Goal: Information Seeking & Learning: Learn about a topic

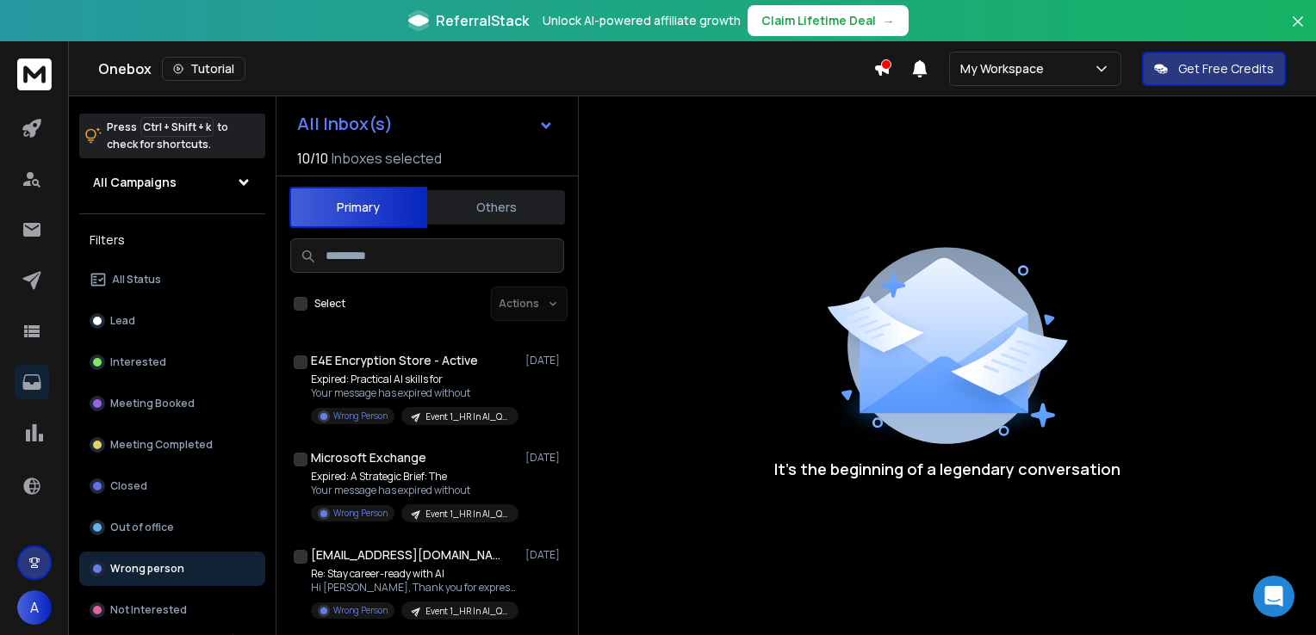
scroll to position [258, 0]
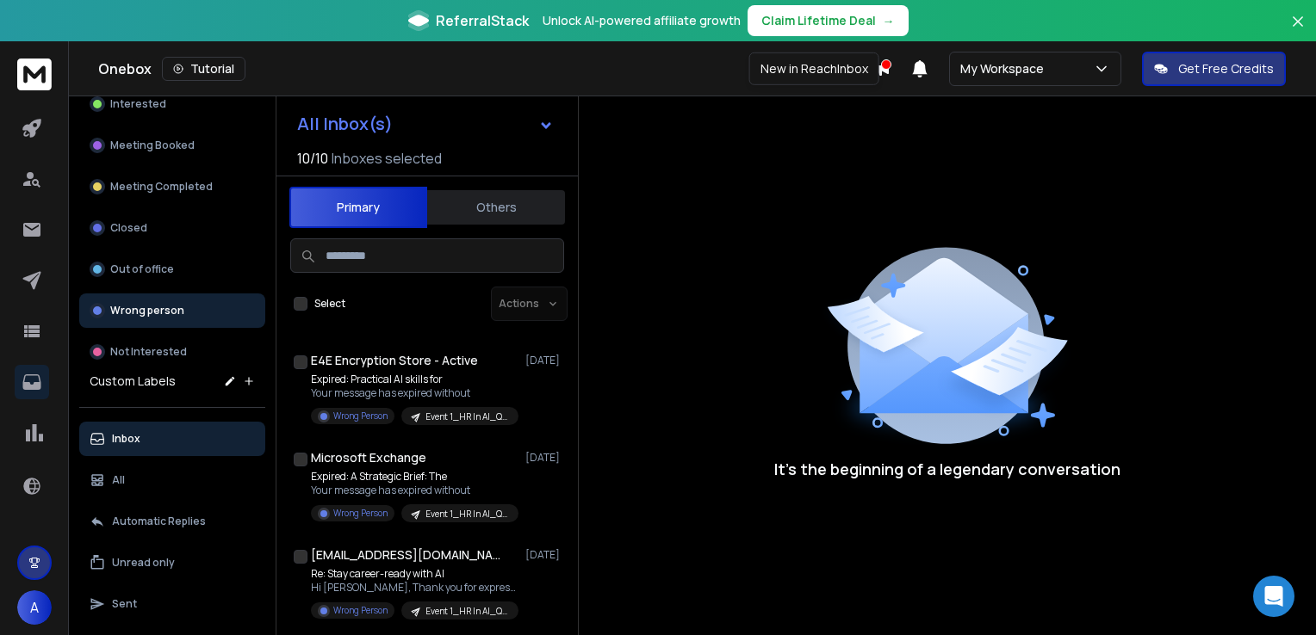
click at [889, 70] on icon at bounding box center [882, 69] width 14 height 14
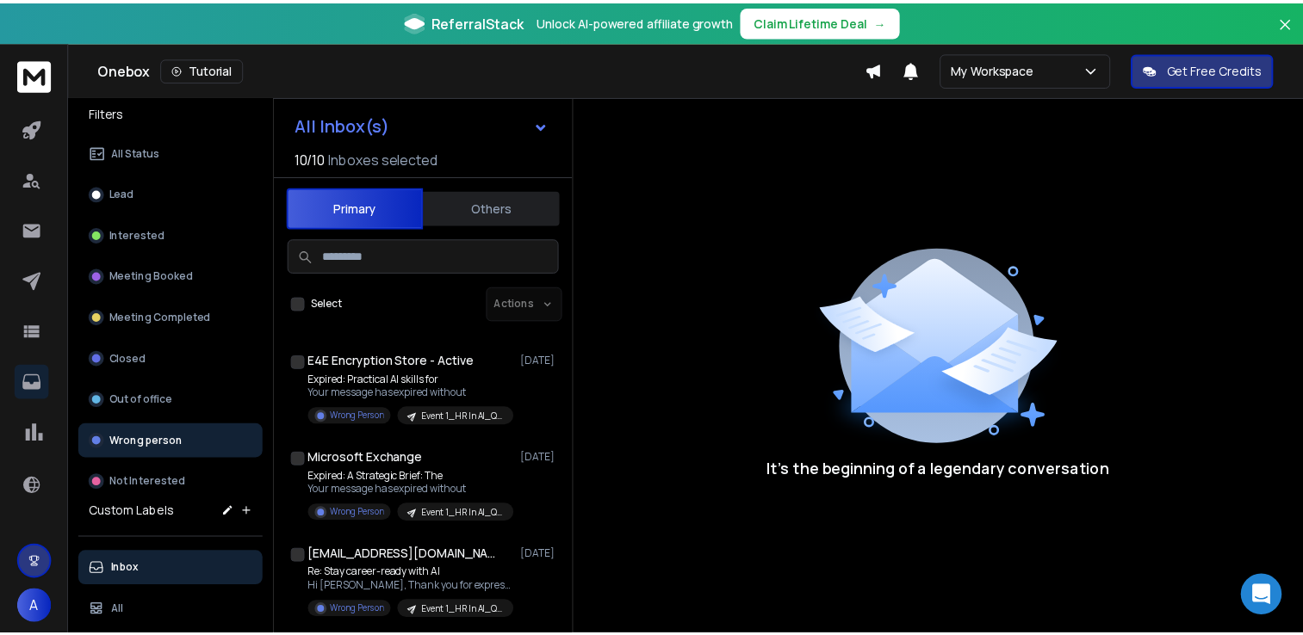
scroll to position [0, 0]
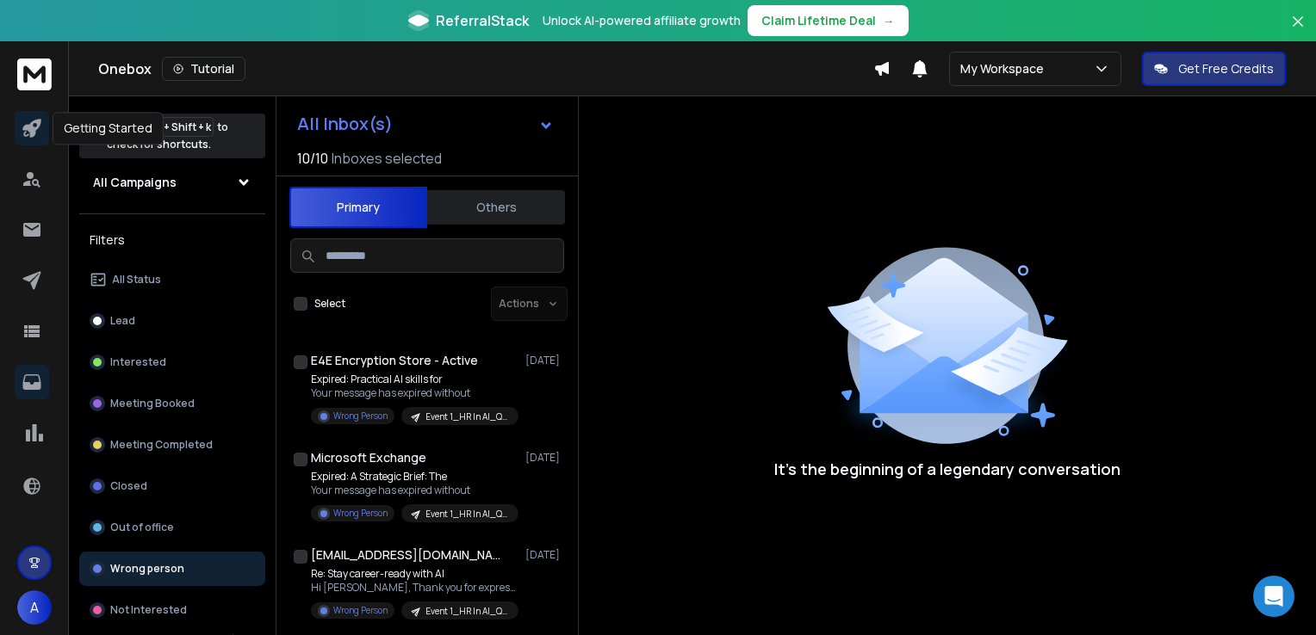
click at [31, 130] on icon at bounding box center [31, 128] width 19 height 19
click at [28, 171] on icon at bounding box center [32, 179] width 21 height 21
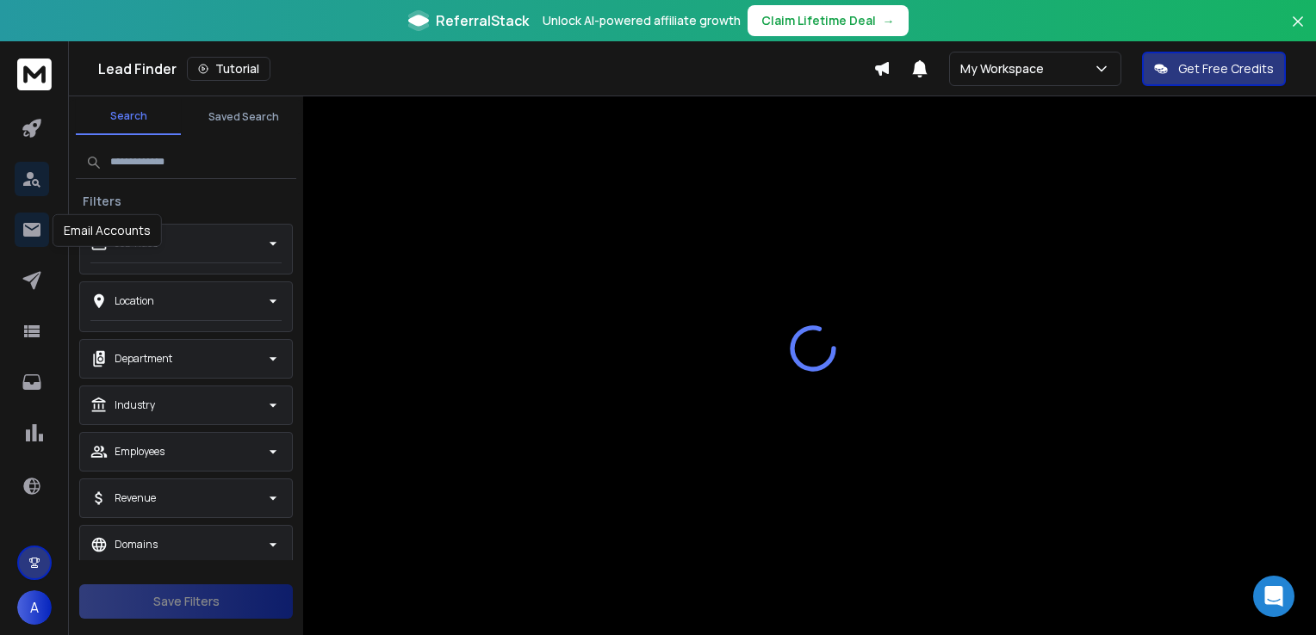
click at [29, 221] on icon at bounding box center [32, 230] width 21 height 21
click at [22, 277] on icon at bounding box center [32, 280] width 21 height 21
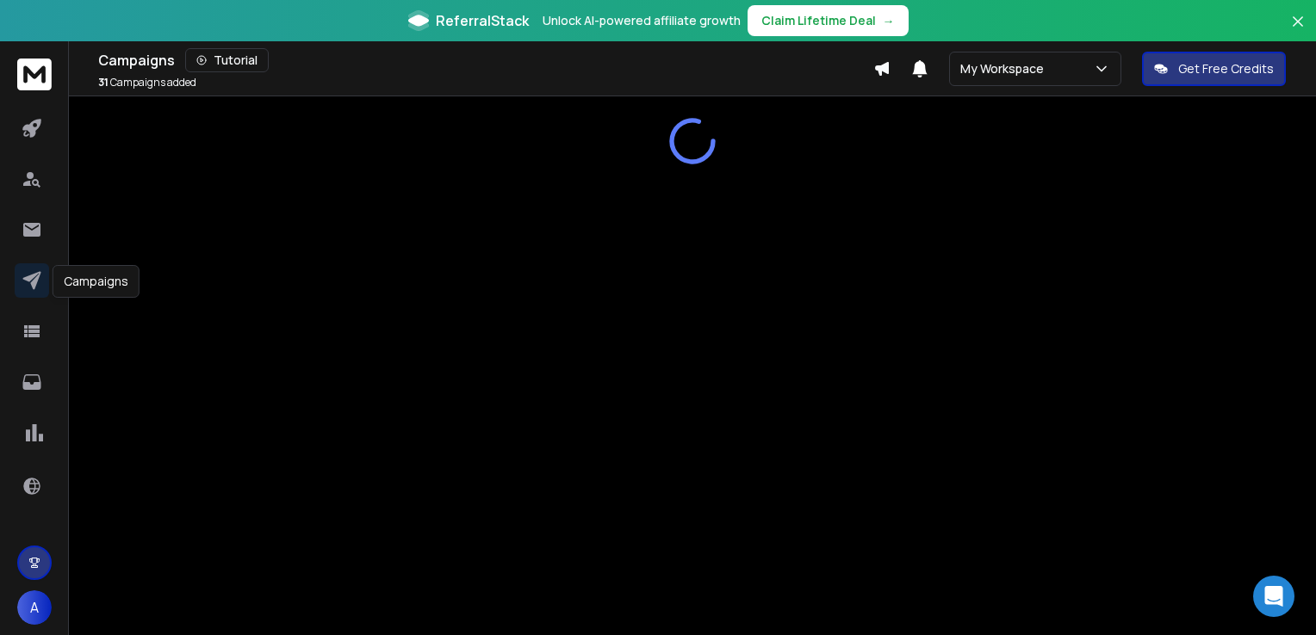
click at [24, 284] on icon at bounding box center [32, 280] width 21 height 21
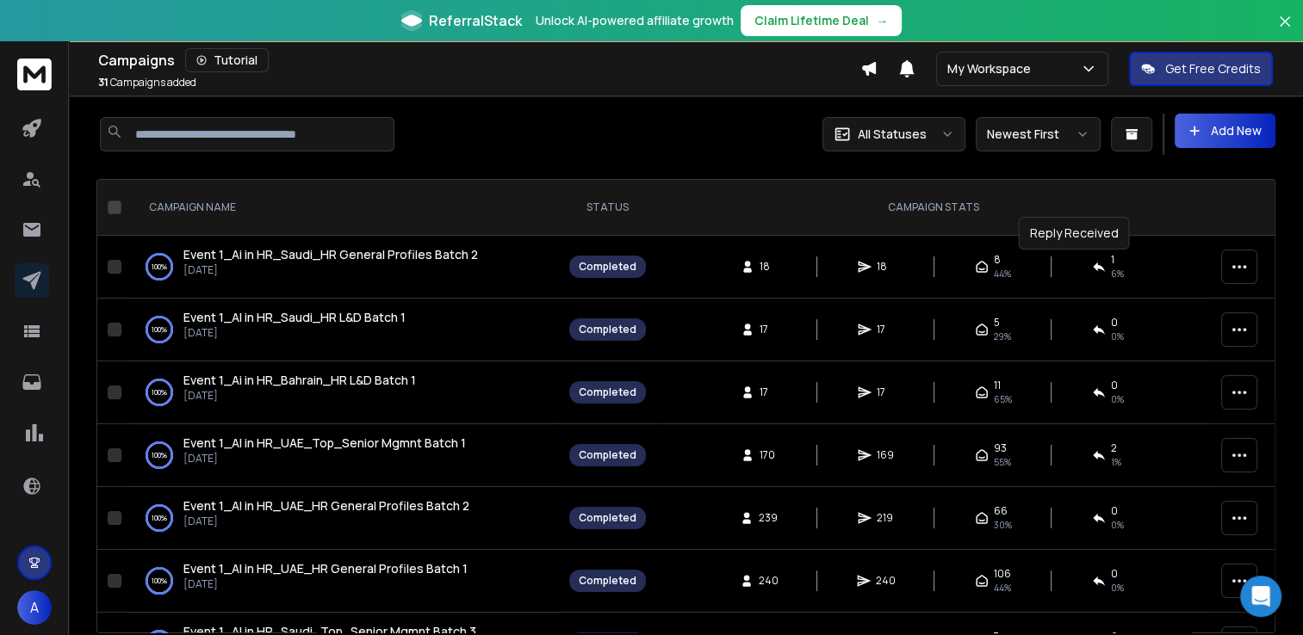
click at [1083, 256] on div "1 6 %" at bounding box center [1109, 267] width 52 height 28
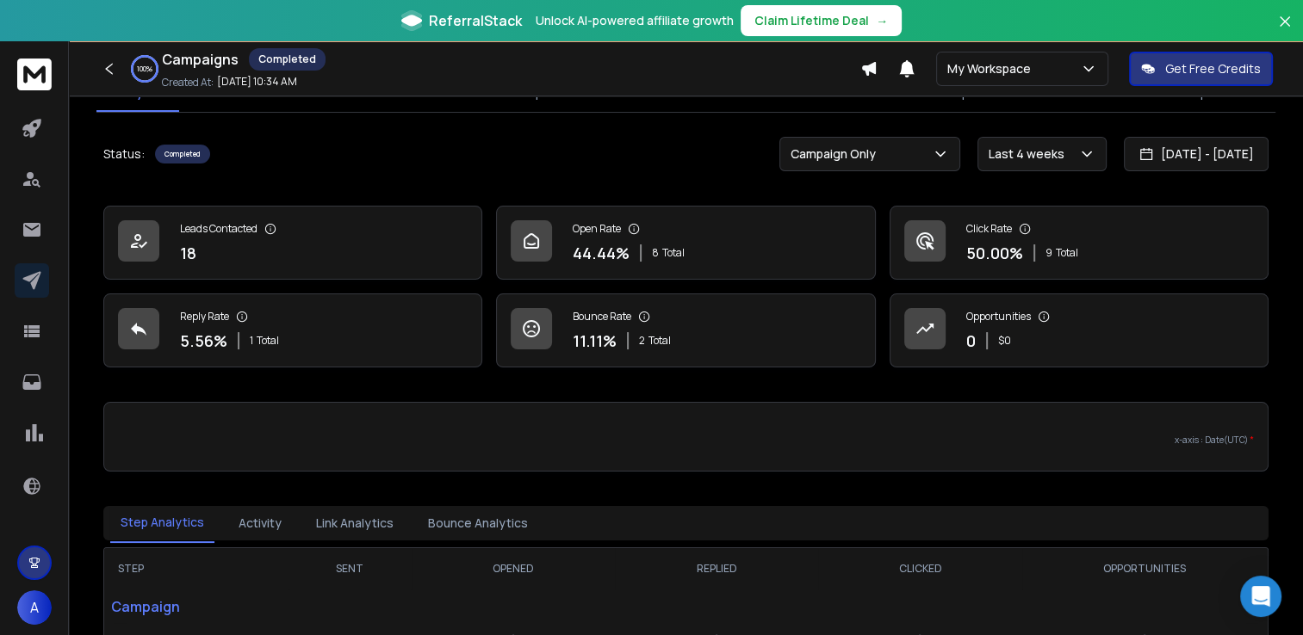
scroll to position [172, 0]
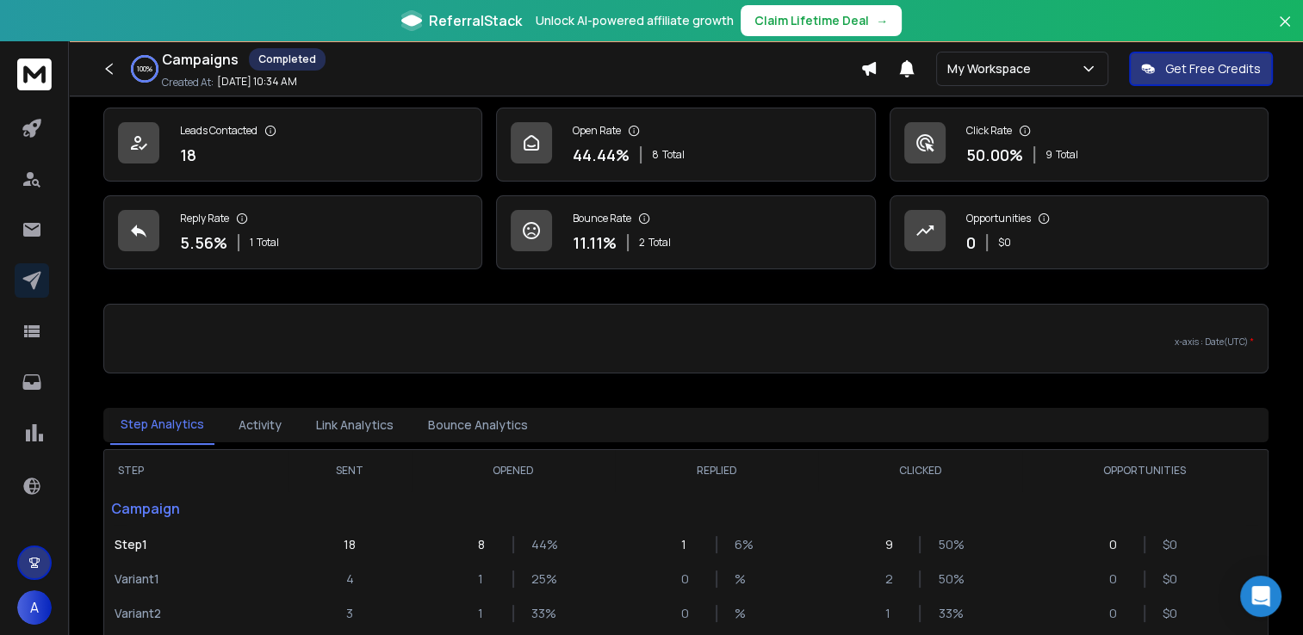
click at [274, 243] on span "Total" at bounding box center [268, 243] width 22 height 14
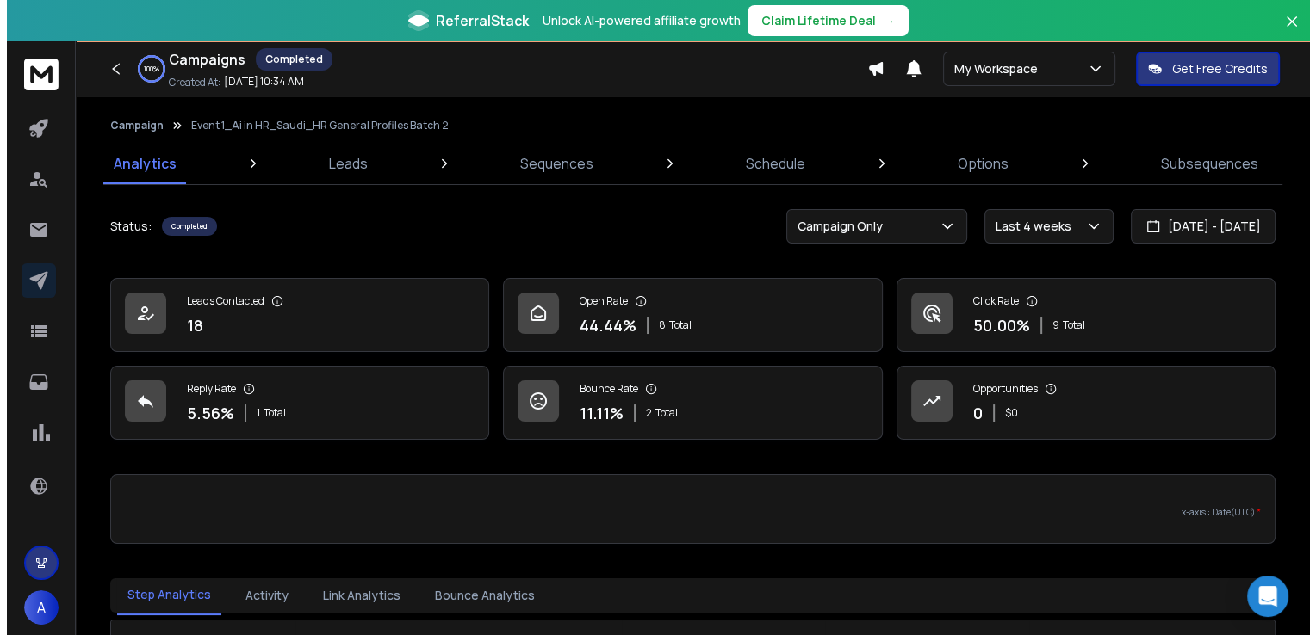
scroll to position [0, 0]
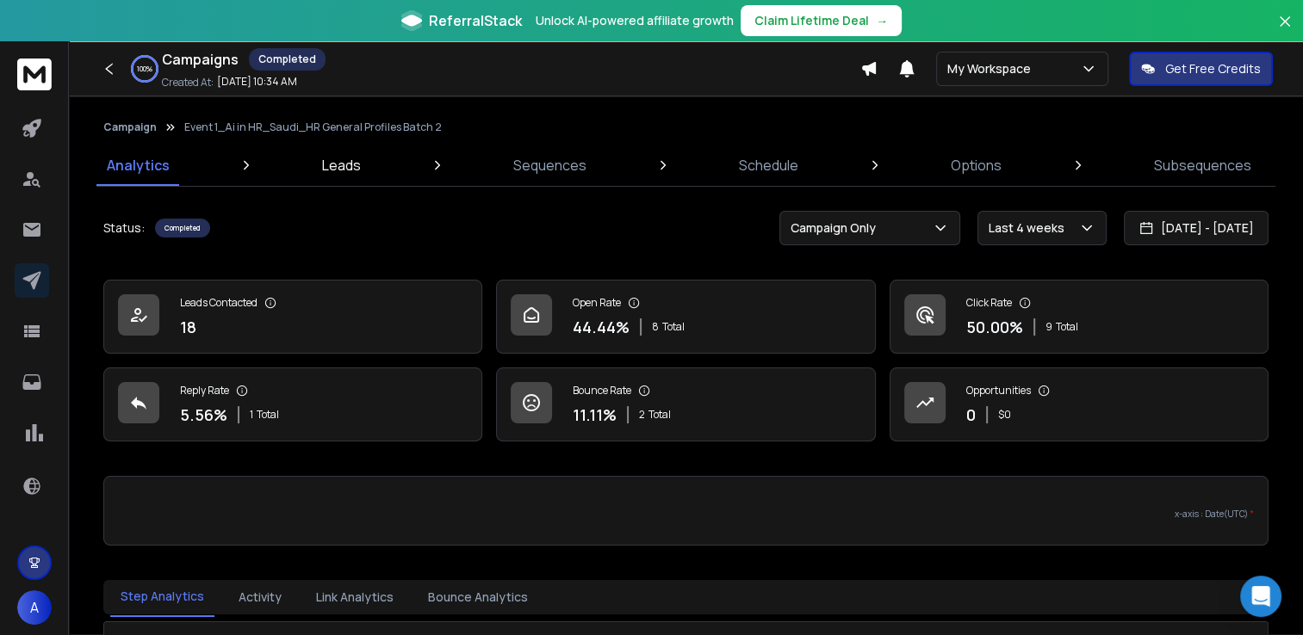
click at [357, 178] on link "Leads" at bounding box center [341, 165] width 59 height 41
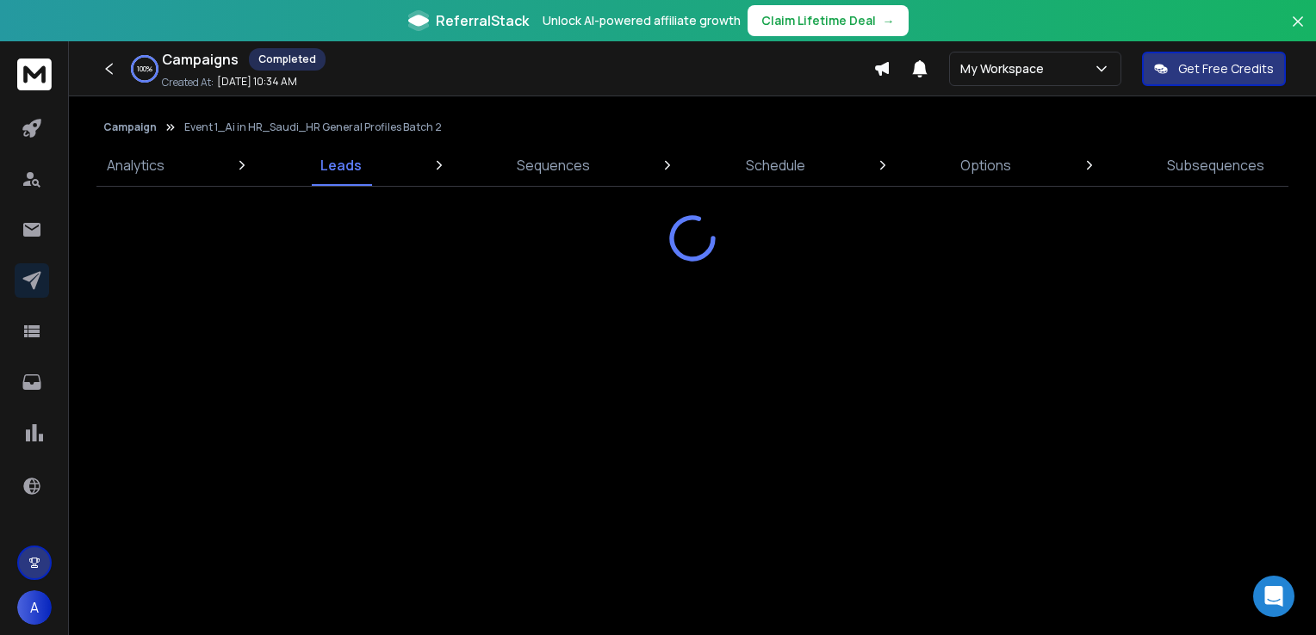
click at [341, 171] on p "Leads" at bounding box center [340, 165] width 41 height 21
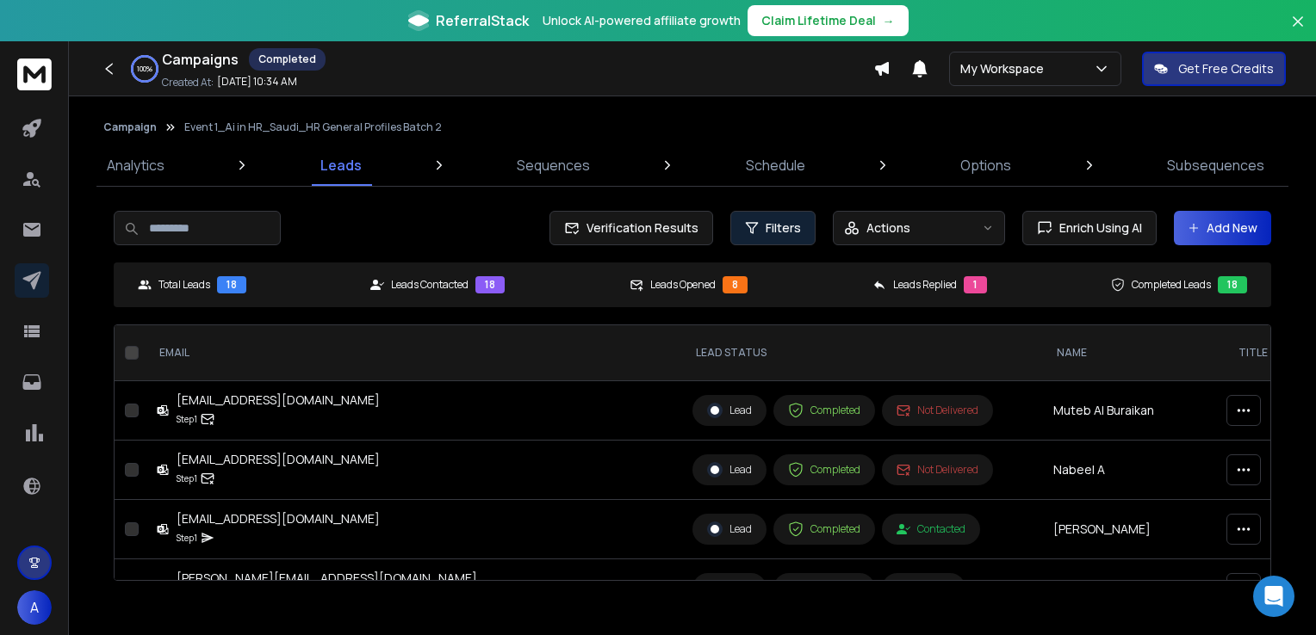
click at [783, 229] on span "Filters" at bounding box center [782, 228] width 35 height 17
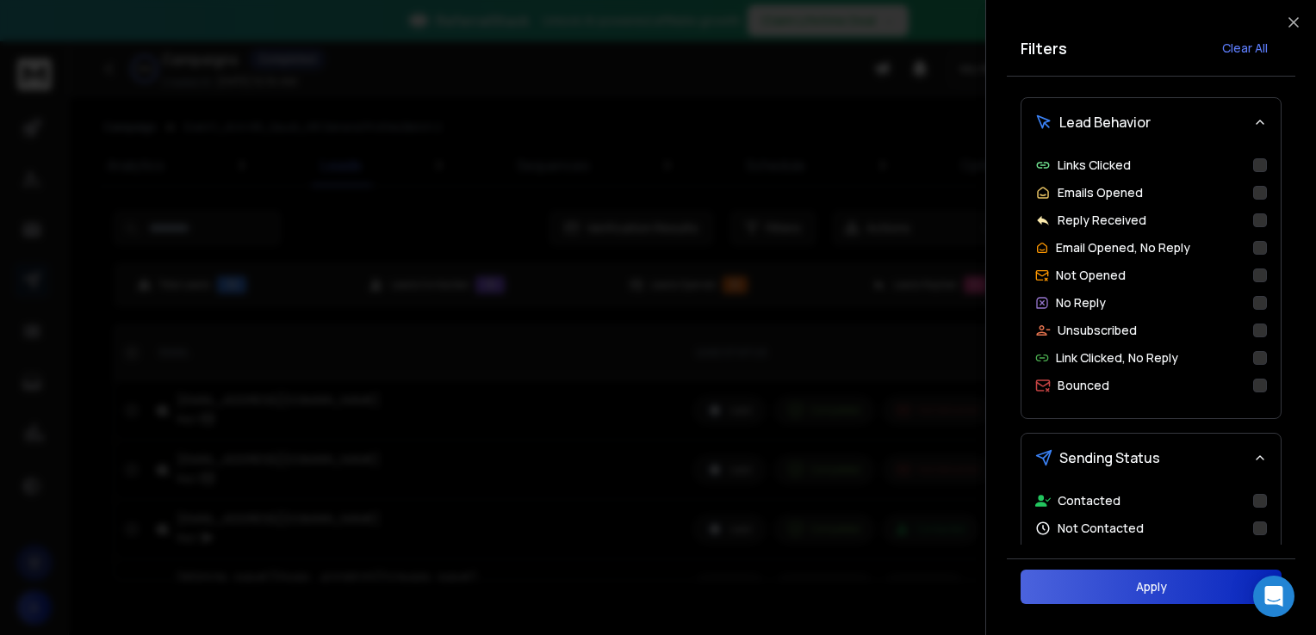
click at [1119, 212] on p "Reply Received" at bounding box center [1101, 220] width 89 height 17
click at [1253, 214] on button "Reply Received" at bounding box center [1260, 221] width 14 height 14
click at [1164, 577] on button "Apply" at bounding box center [1150, 587] width 261 height 34
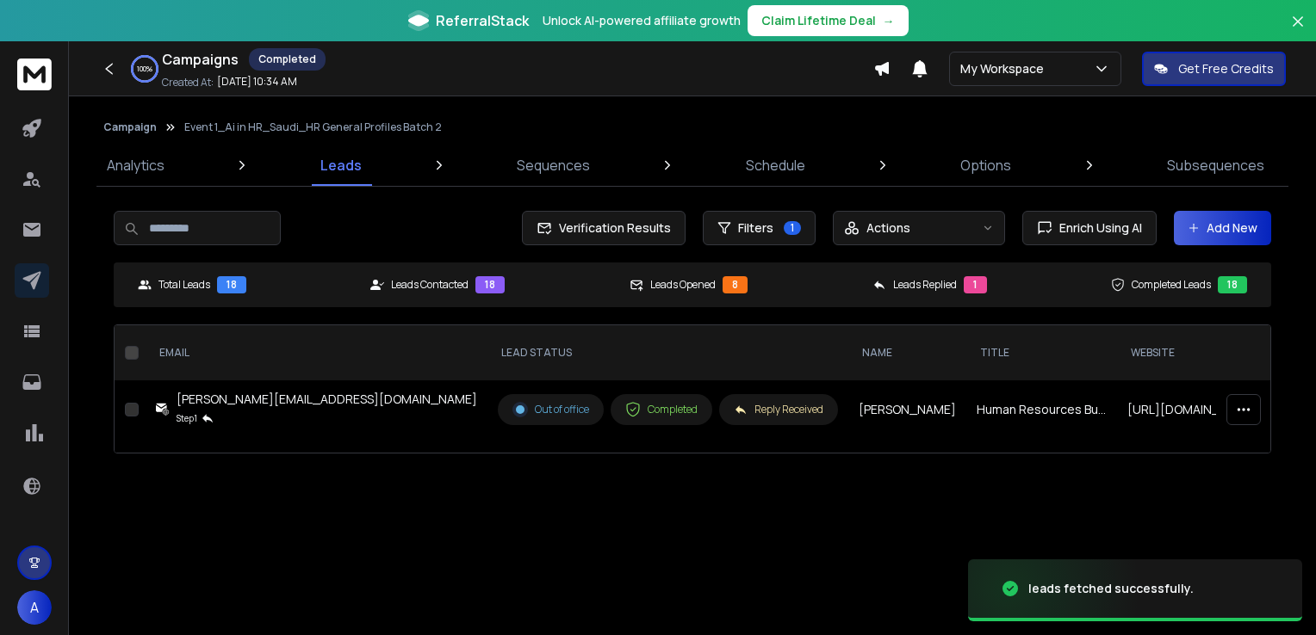
click at [313, 401] on div "[PERSON_NAME][EMAIL_ADDRESS][DOMAIN_NAME]" at bounding box center [327, 399] width 301 height 17
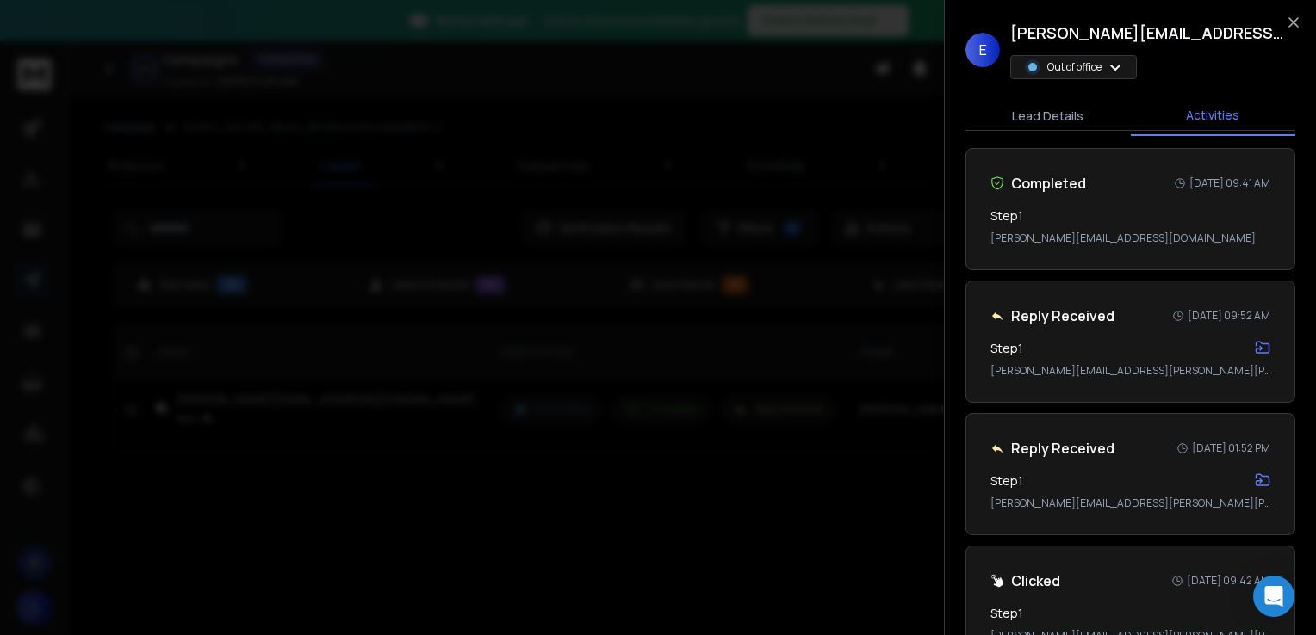
click at [1199, 120] on button "Activities" at bounding box center [1213, 116] width 165 height 40
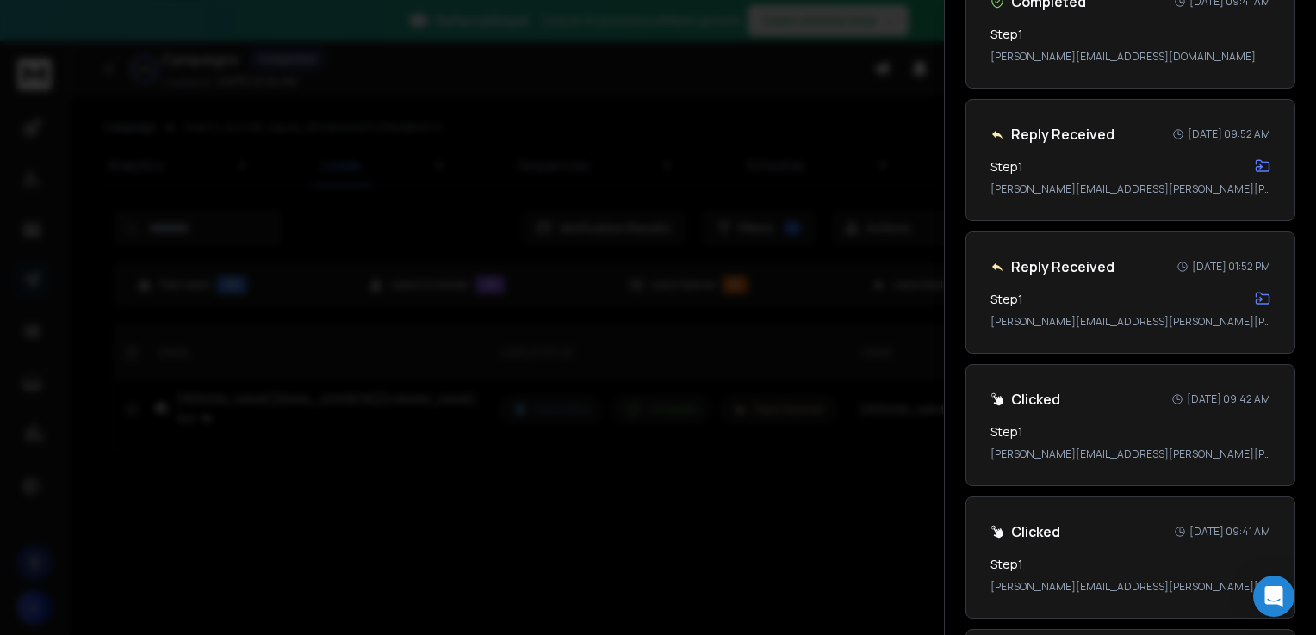
scroll to position [258, 0]
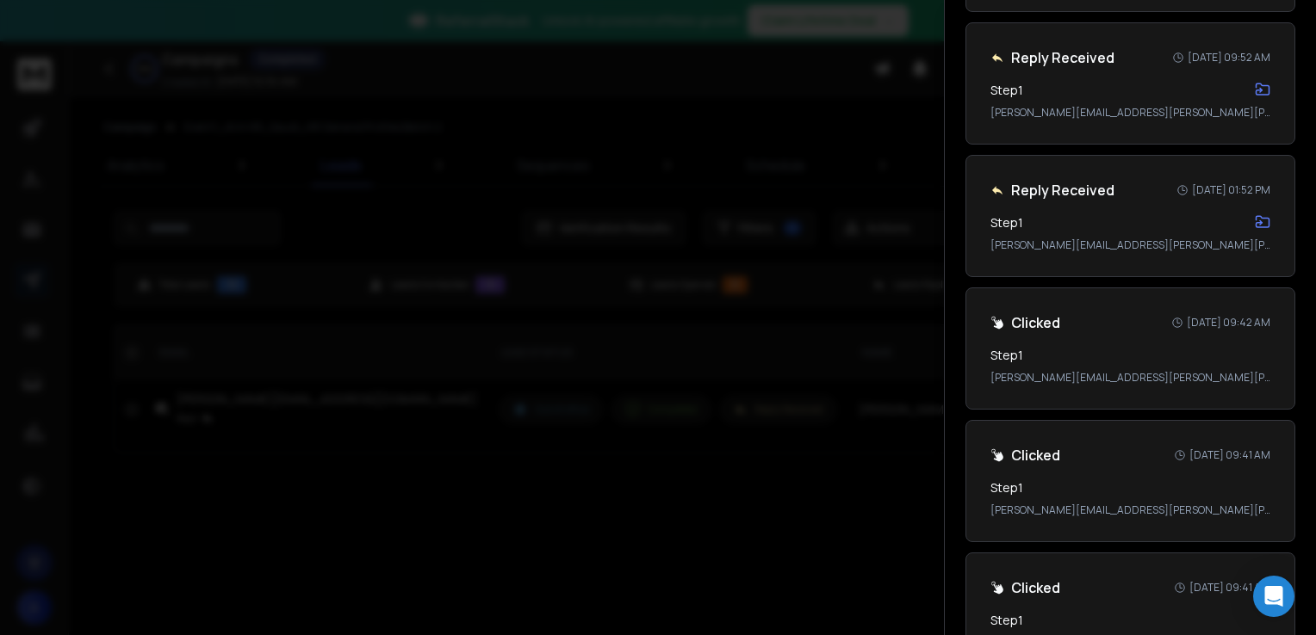
click at [1257, 217] on icon at bounding box center [1262, 221] width 13 height 11
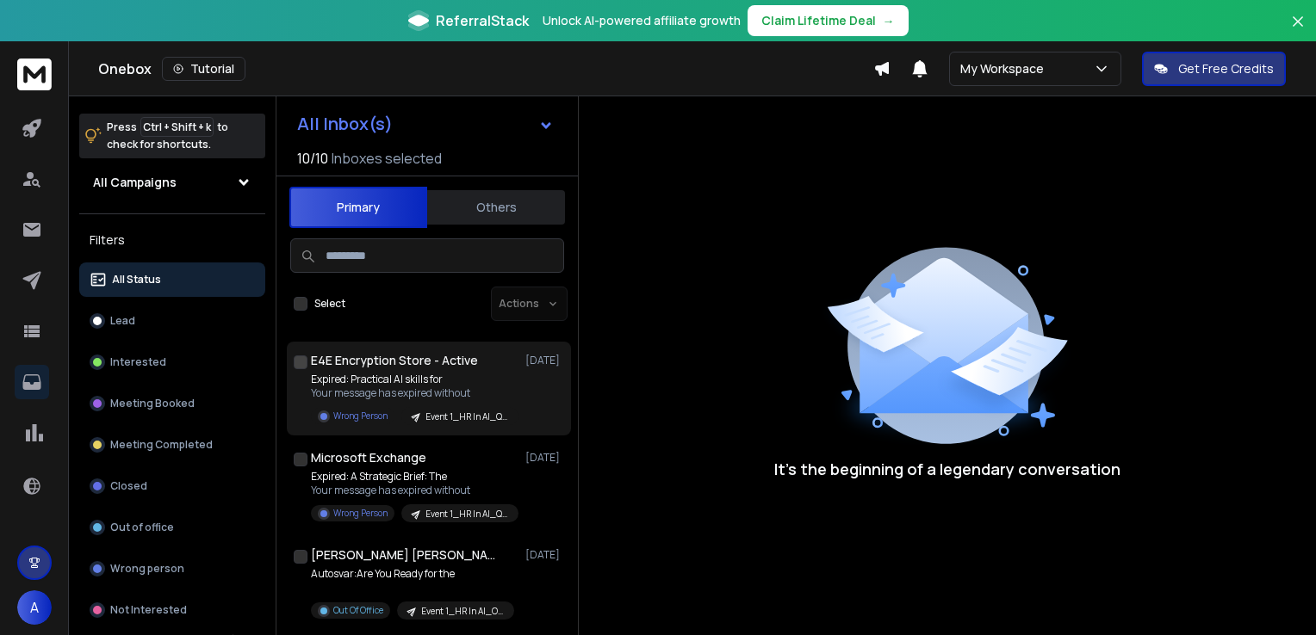
click at [461, 377] on p "Expired: Practical AI skills for" at bounding box center [414, 380] width 207 height 14
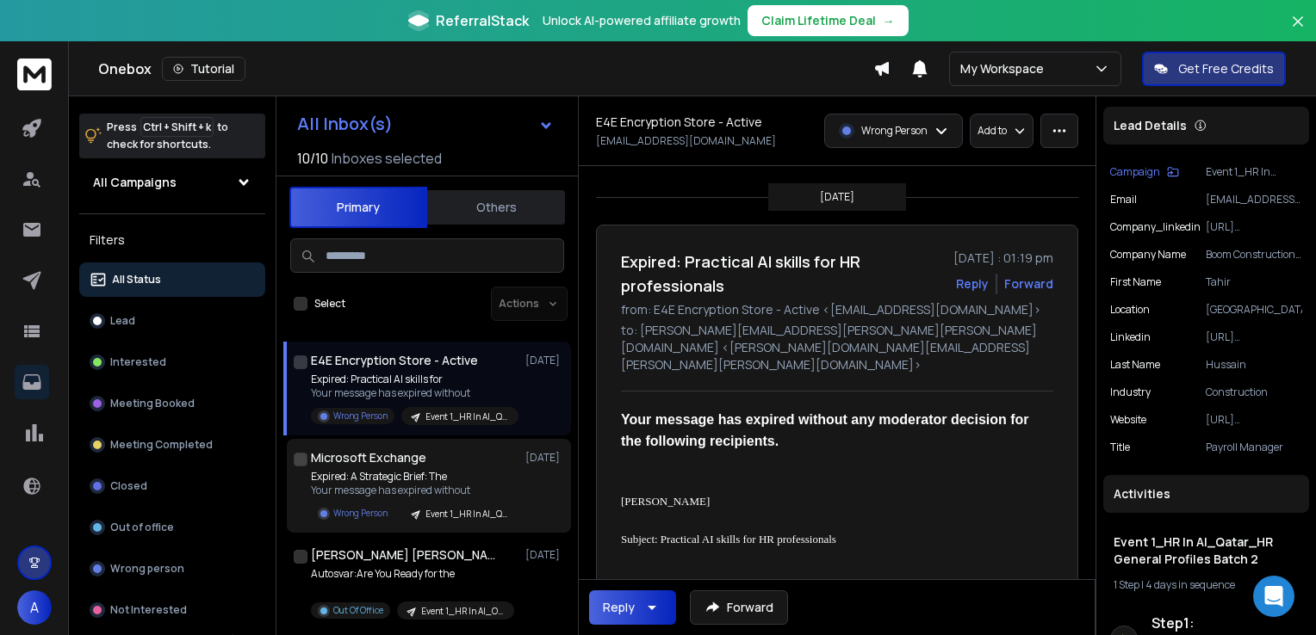
click at [400, 477] on p "Expired: A Strategic Brief: The" at bounding box center [414, 477] width 207 height 14
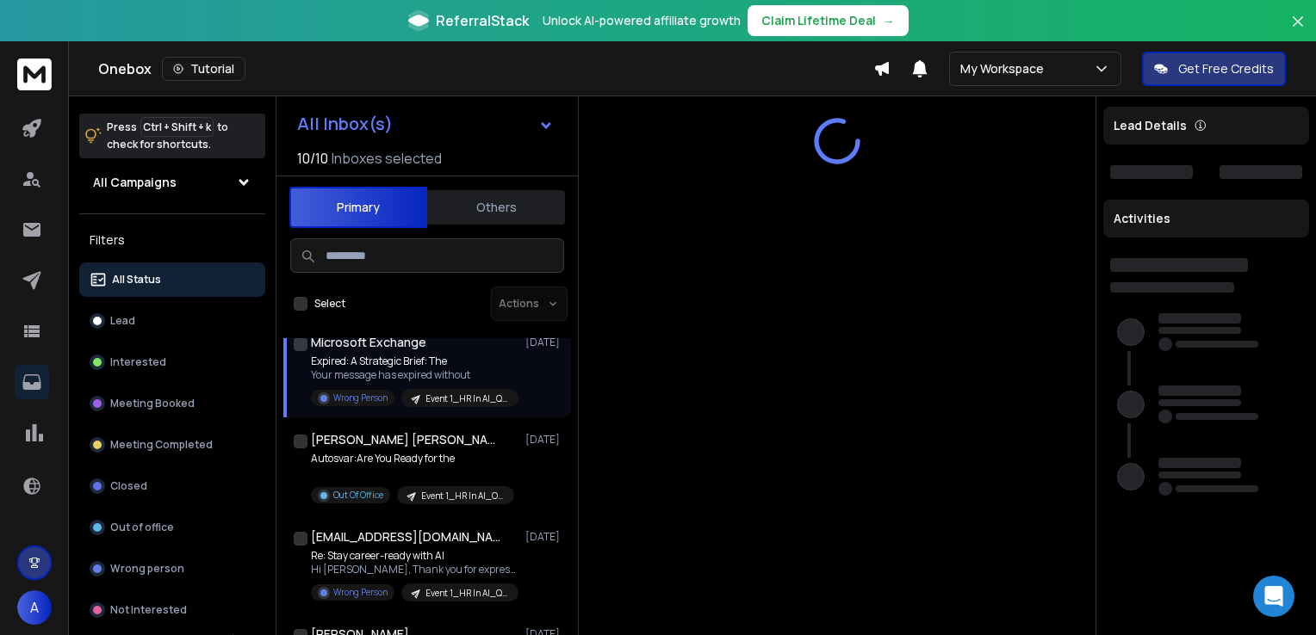
scroll to position [172, 0]
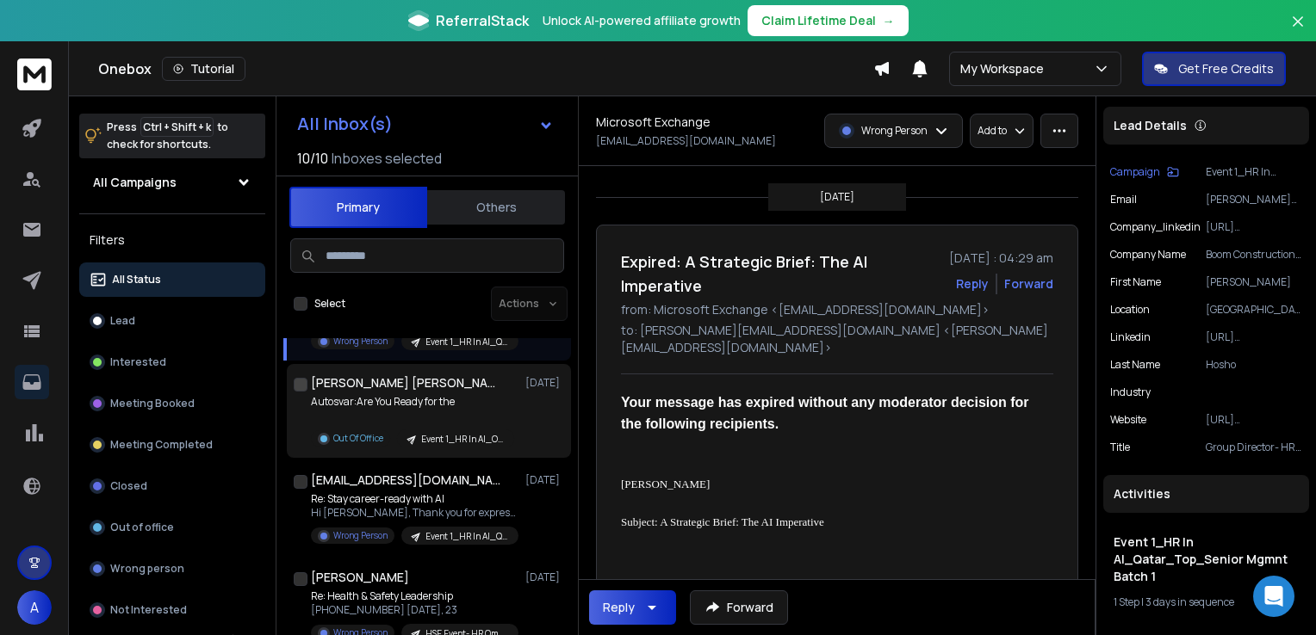
click at [405, 393] on div "Anne Birgitte Klitgaard 23 Sep Autosvar:Are You Ready for the ﻿ ﻿ ﻿ ﻿ ﻿ Out Of …" at bounding box center [437, 411] width 253 height 73
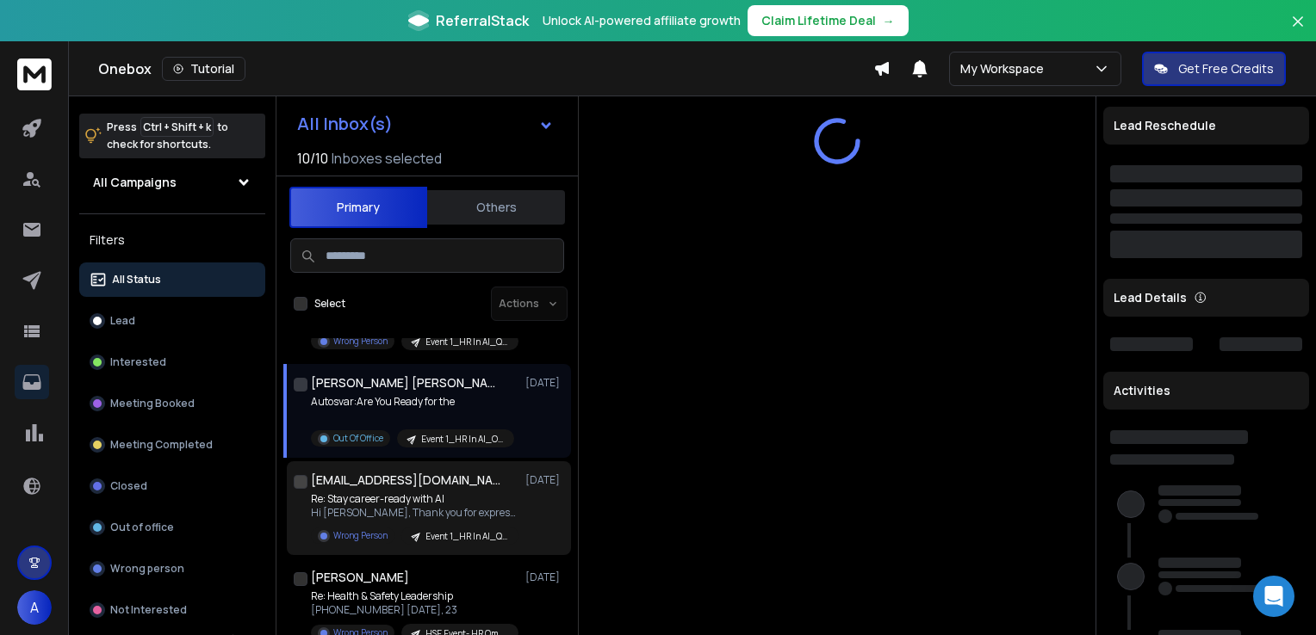
click at [401, 502] on p "Re: Stay career-ready with AI" at bounding box center [414, 500] width 207 height 14
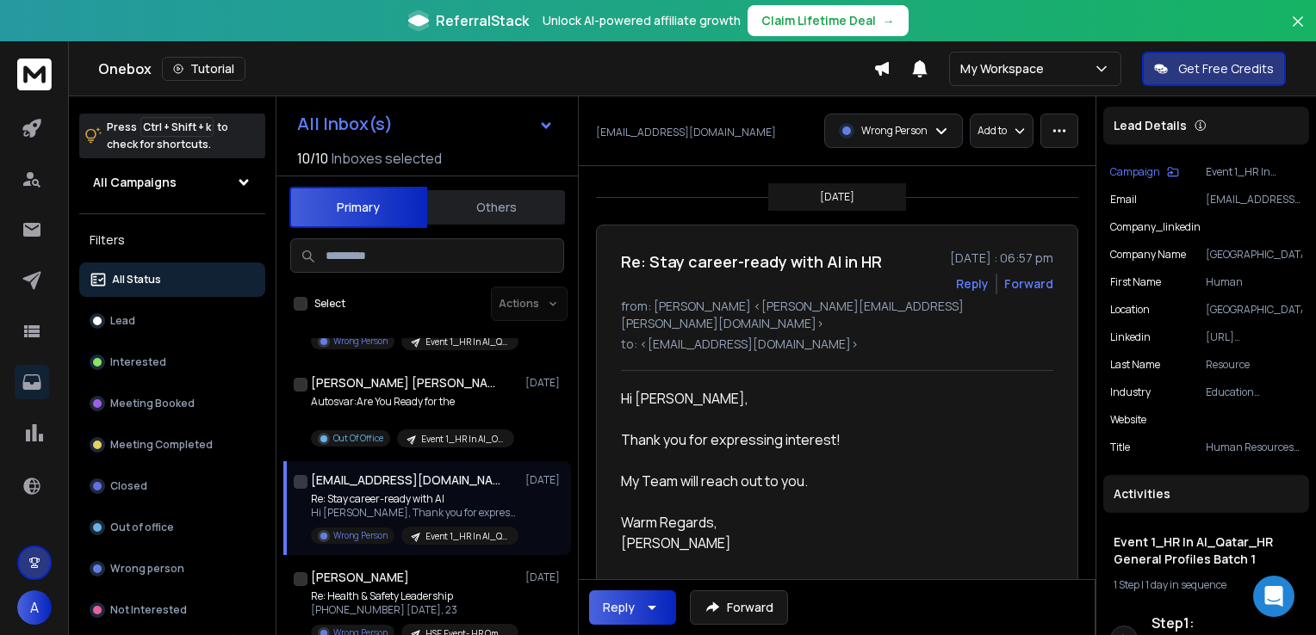
click at [401, 502] on p "Re: Stay career-ready with AI" at bounding box center [414, 500] width 207 height 14
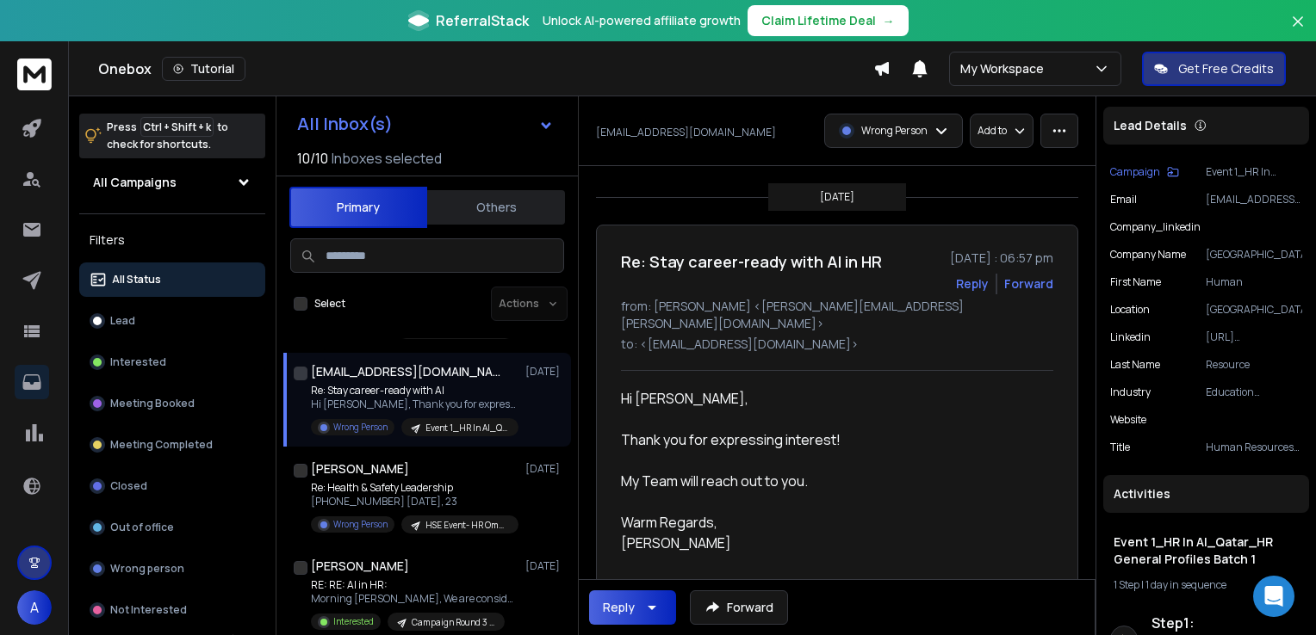
scroll to position [344, 0]
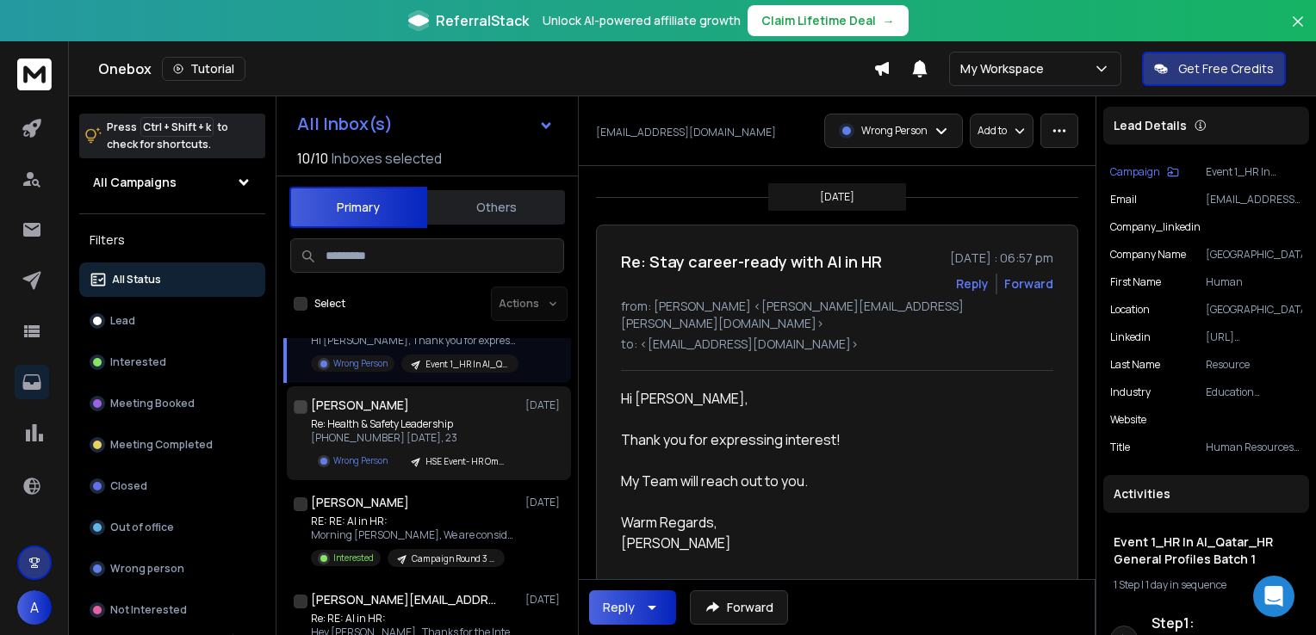
click at [403, 416] on div "Jahina Albusaidi 23 Jul Re: Health & Safety Leadership +968 97445760 On Wed, 23…" at bounding box center [437, 433] width 253 height 73
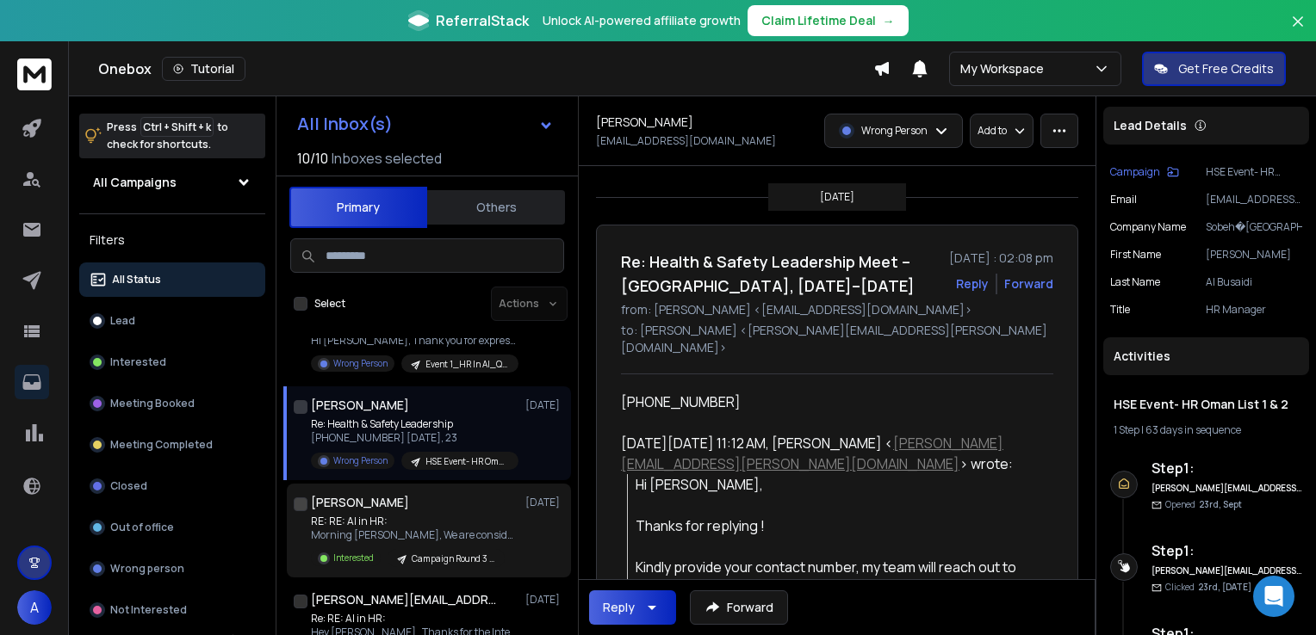
click at [400, 530] on p "Morning Steve, We are considering" at bounding box center [414, 536] width 207 height 14
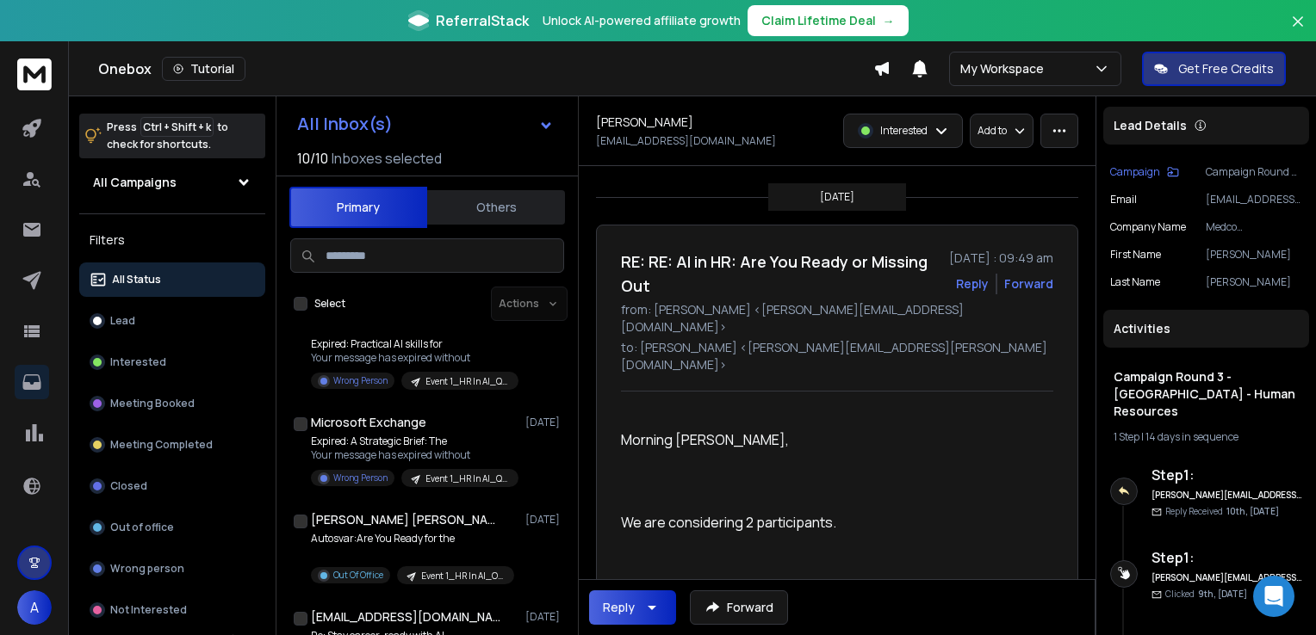
scroll to position [0, 0]
